Goal: Task Accomplishment & Management: Manage account settings

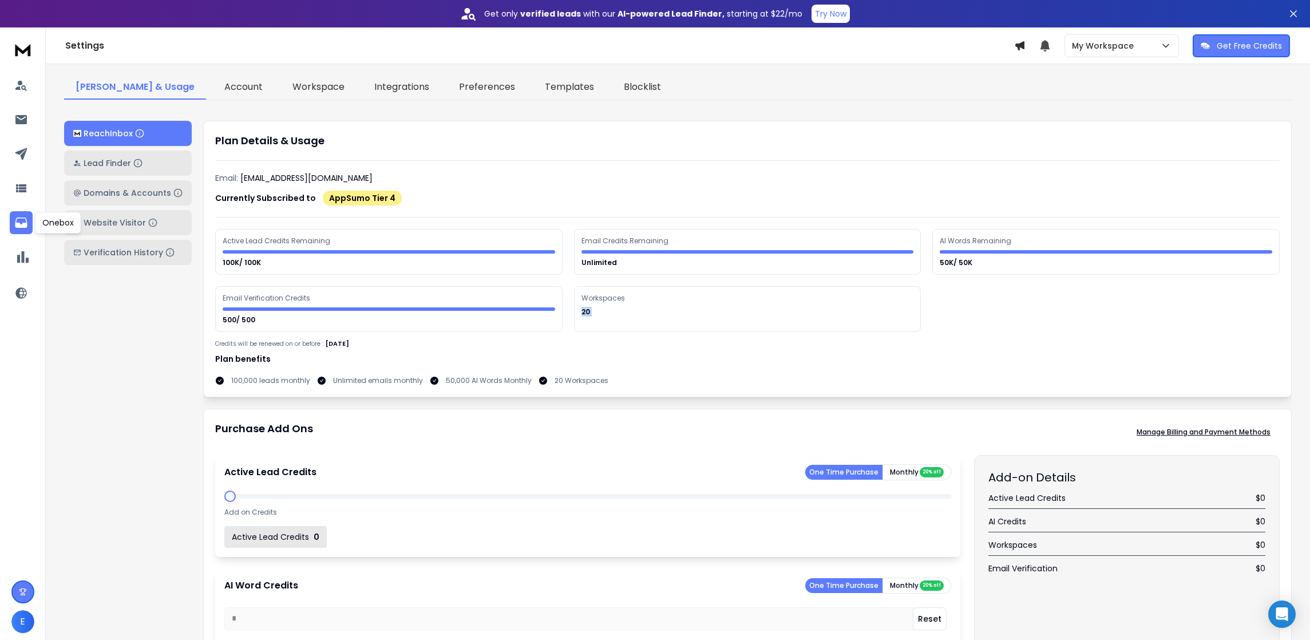
click at [17, 225] on icon at bounding box center [21, 222] width 12 height 10
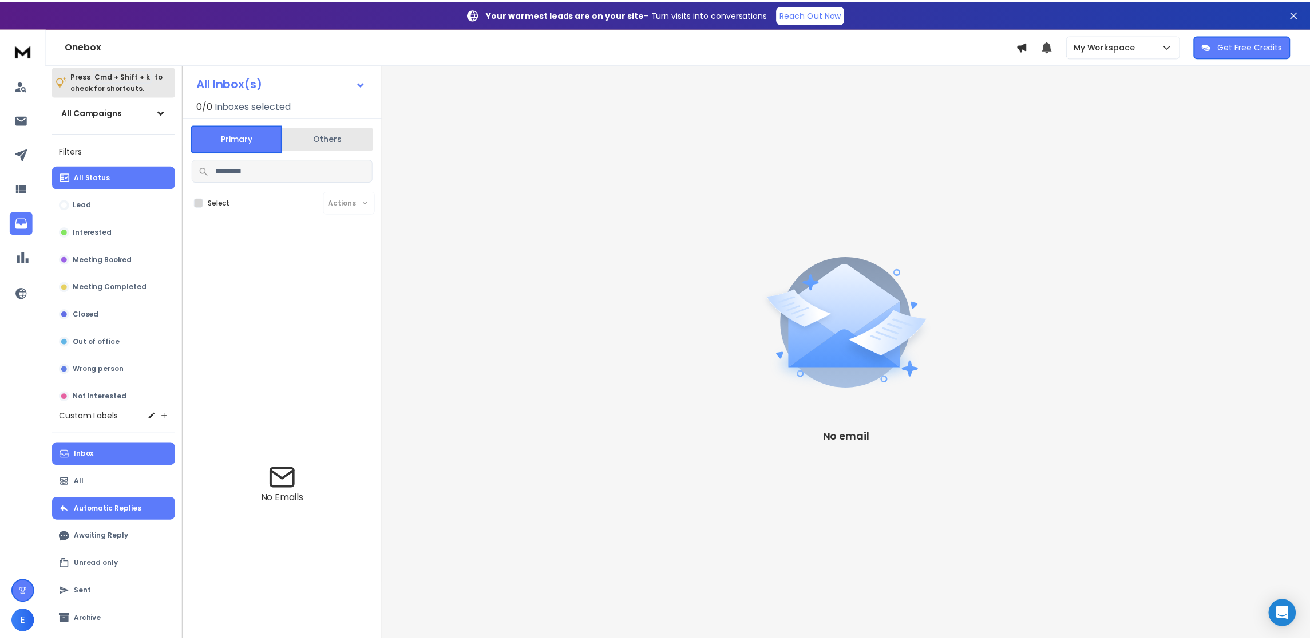
scroll to position [18, 0]
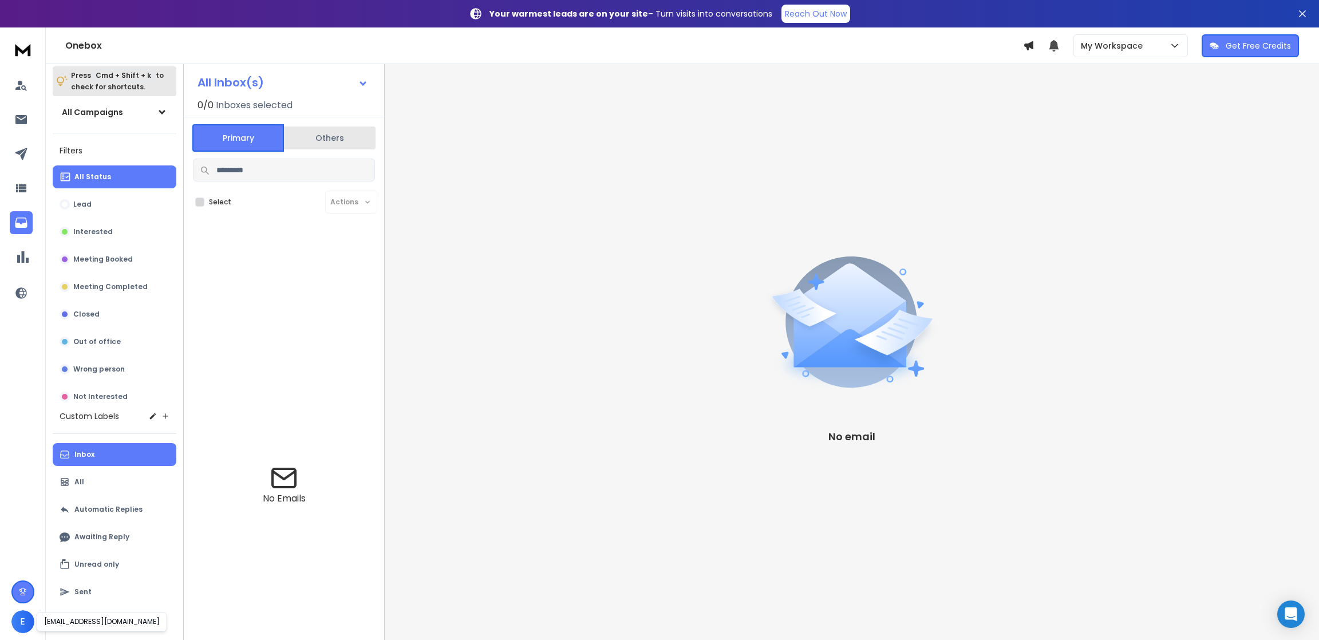
click at [26, 616] on span "E" at bounding box center [22, 621] width 23 height 23
click at [84, 599] on p "Settings" at bounding box center [71, 602] width 33 height 11
